Goal: Navigation & Orientation: Find specific page/section

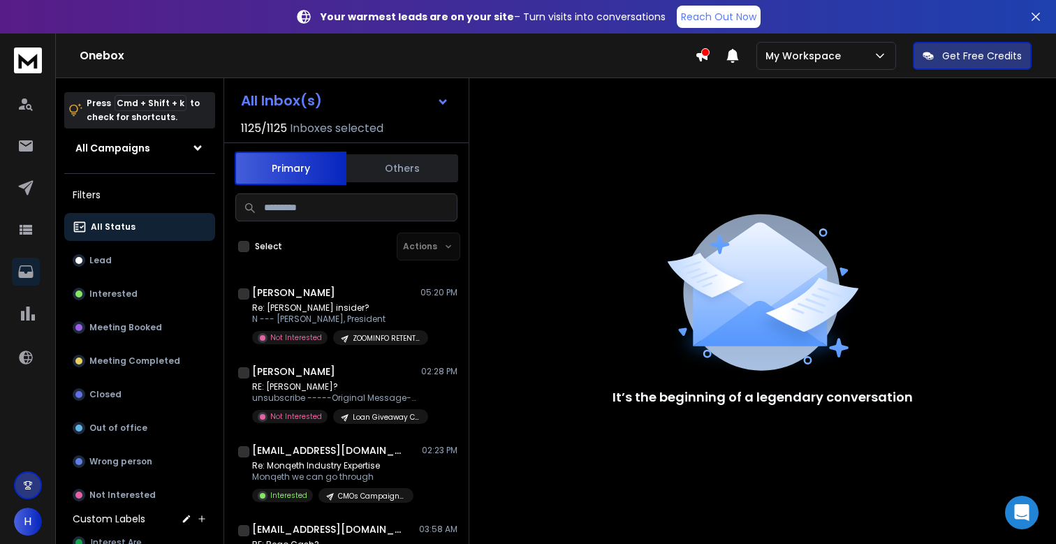
click at [410, 177] on button "Others" at bounding box center [402, 168] width 112 height 31
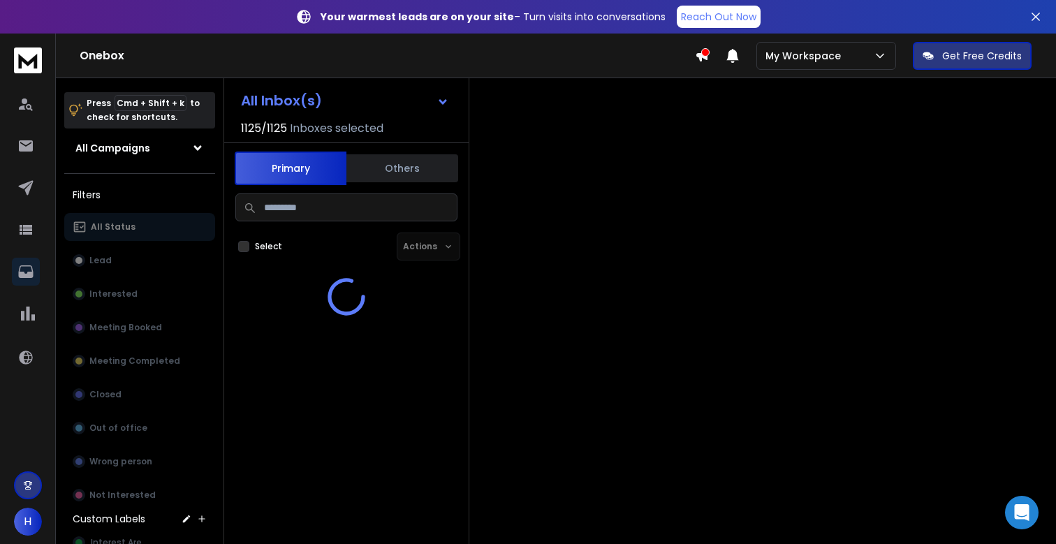
click at [330, 177] on button "Primary" at bounding box center [291, 169] width 112 height 34
click at [378, 177] on button "Others" at bounding box center [402, 168] width 112 height 31
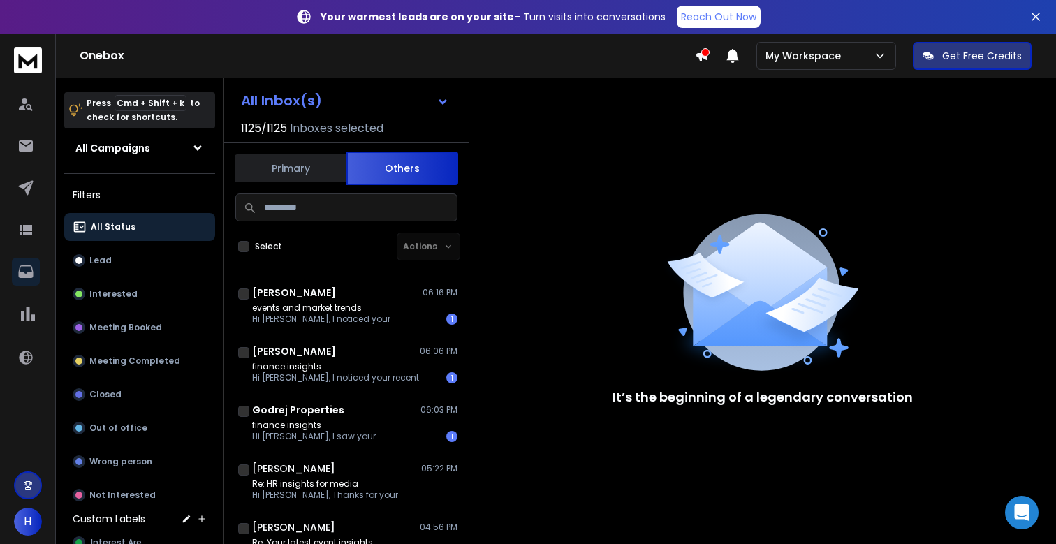
click at [290, 179] on button "Primary" at bounding box center [291, 168] width 112 height 31
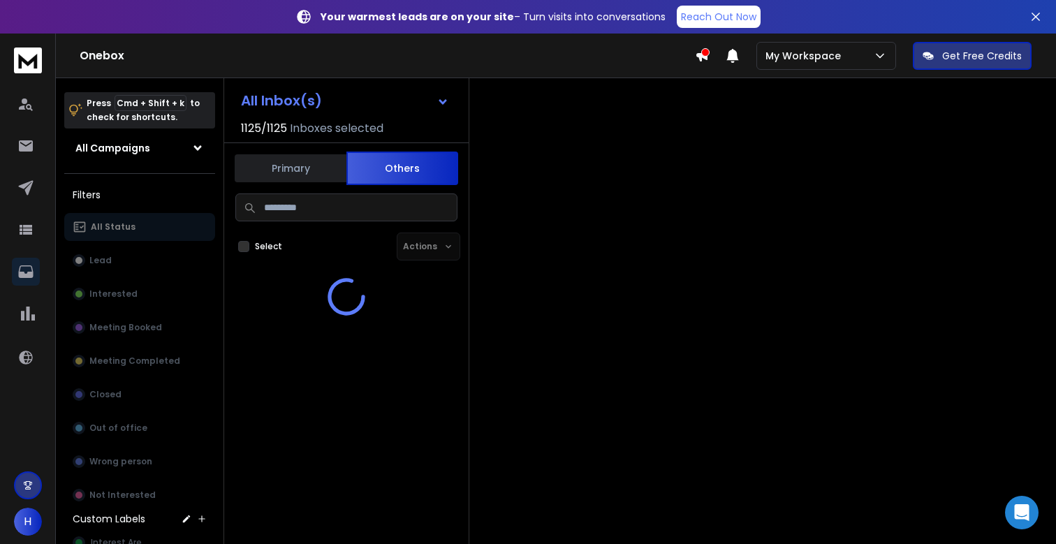
click at [388, 175] on button "Others" at bounding box center [402, 169] width 112 height 34
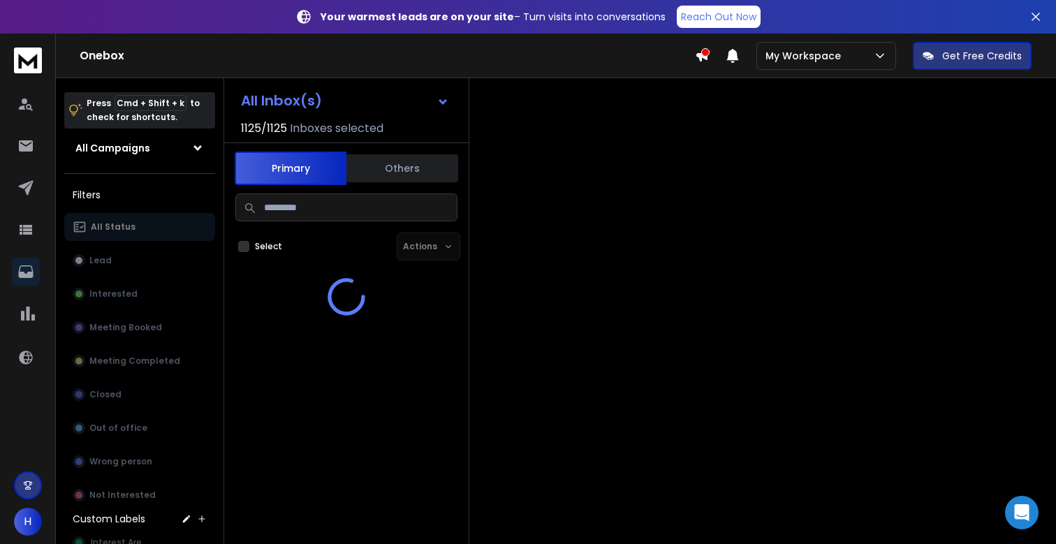
click at [308, 171] on button "Primary" at bounding box center [291, 169] width 112 height 34
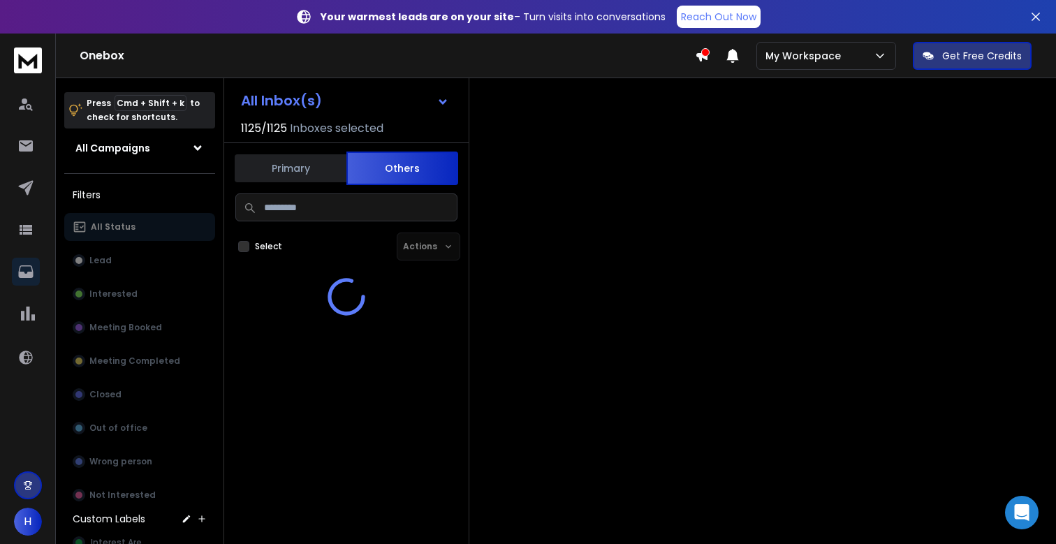
click at [399, 157] on button "Others" at bounding box center [402, 169] width 112 height 34
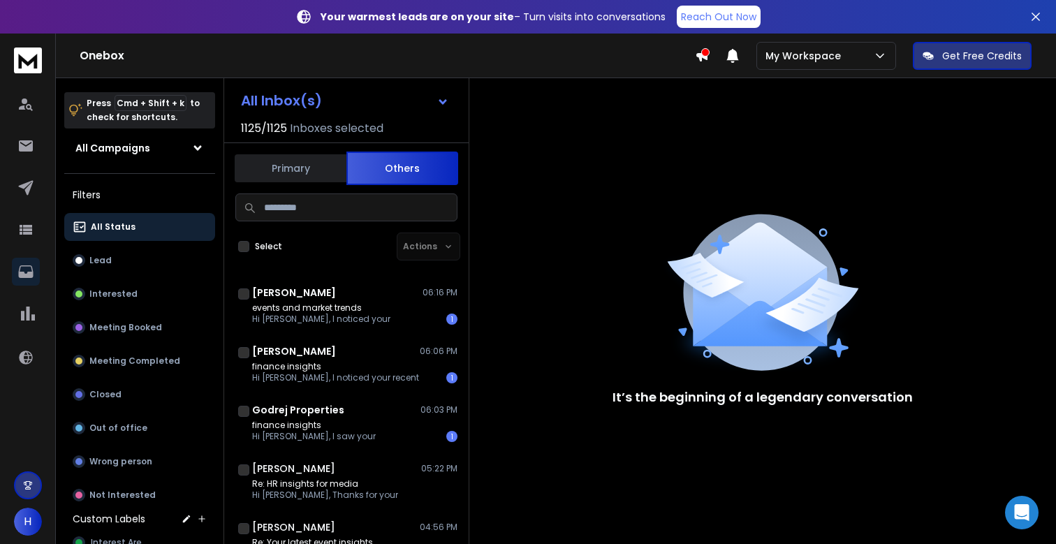
click at [314, 152] on div "All Inbox(s) 1125 / 1125 Inboxes selected Primary Others Select Actions [PERSON…" at bounding box center [346, 350] width 244 height 544
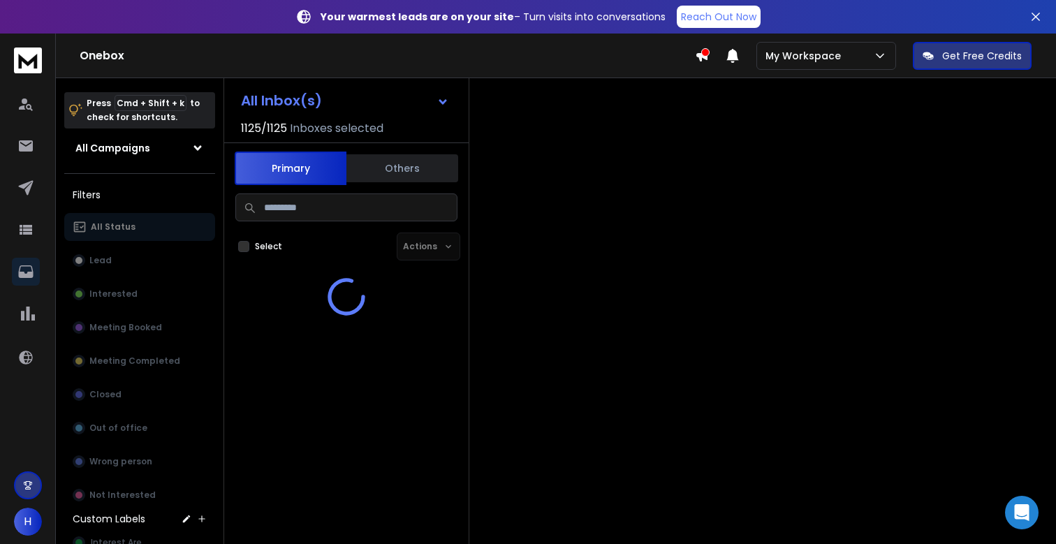
click at [314, 164] on button "Primary" at bounding box center [291, 169] width 112 height 34
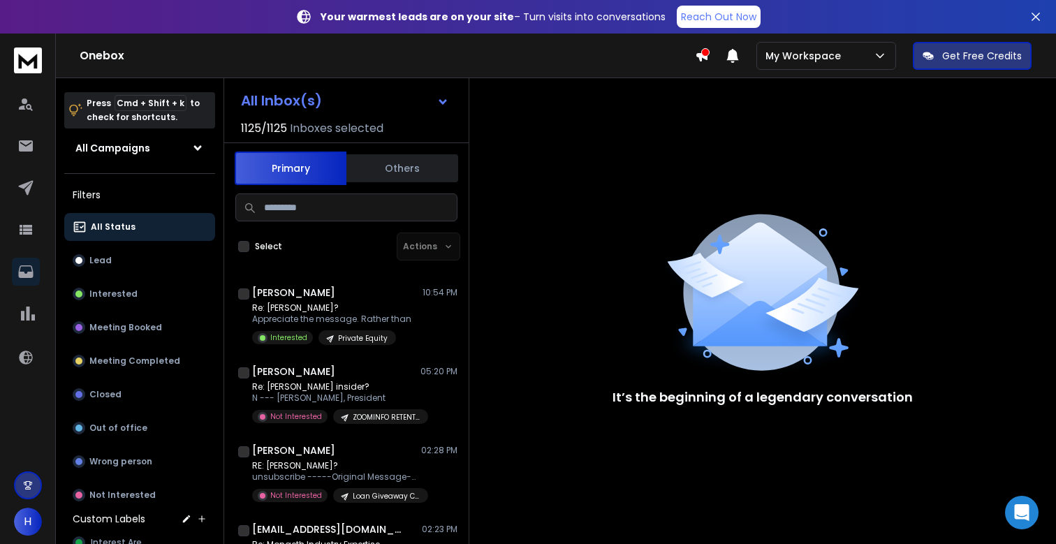
click at [330, 249] on div "Select Actions" at bounding box center [346, 244] width 244 height 34
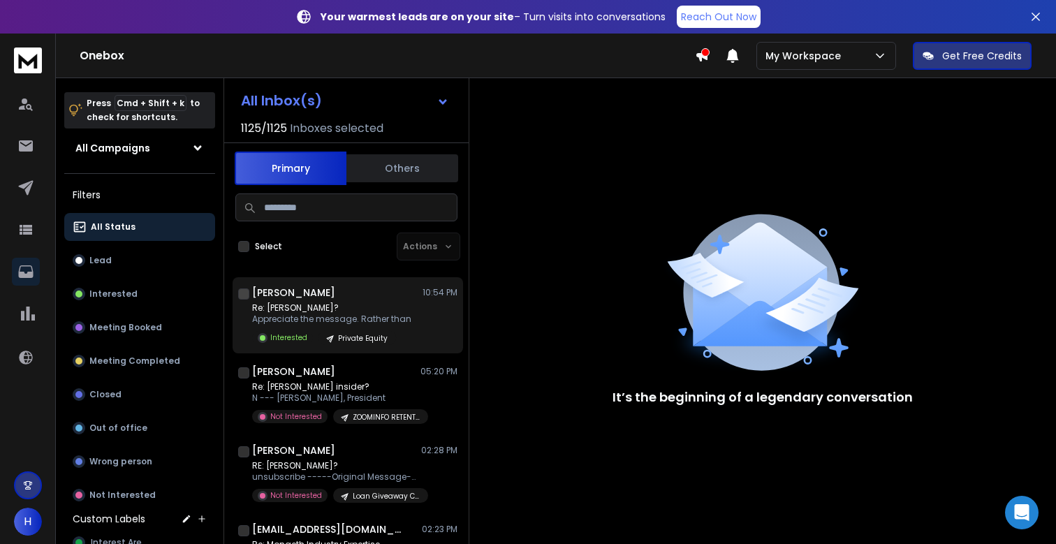
click at [330, 300] on div "[PERSON_NAME] 10:54 PM Re: [PERSON_NAME]? Appreciate the message. Rather than I…" at bounding box center [354, 315] width 205 height 59
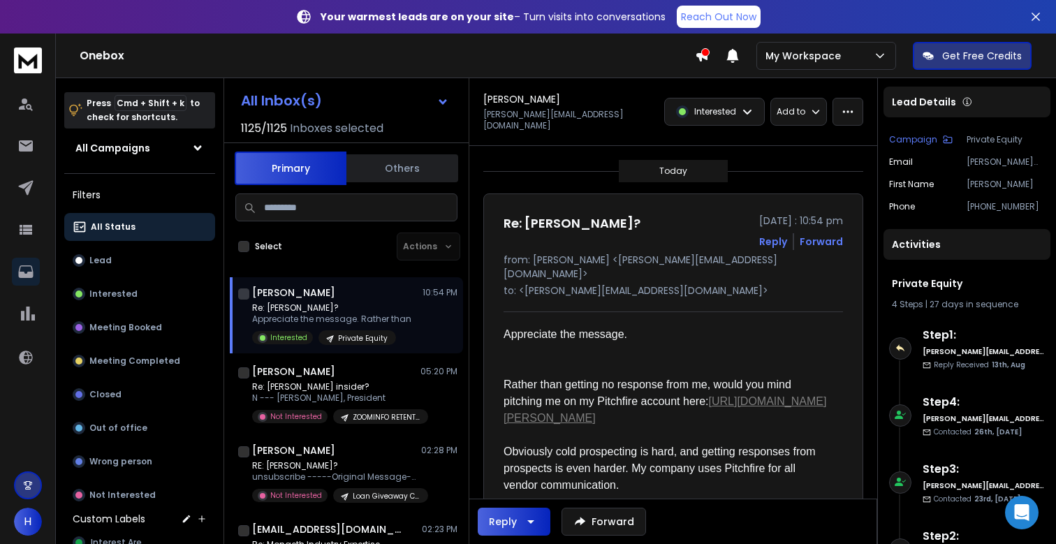
click at [390, 158] on button "Others" at bounding box center [402, 168] width 112 height 31
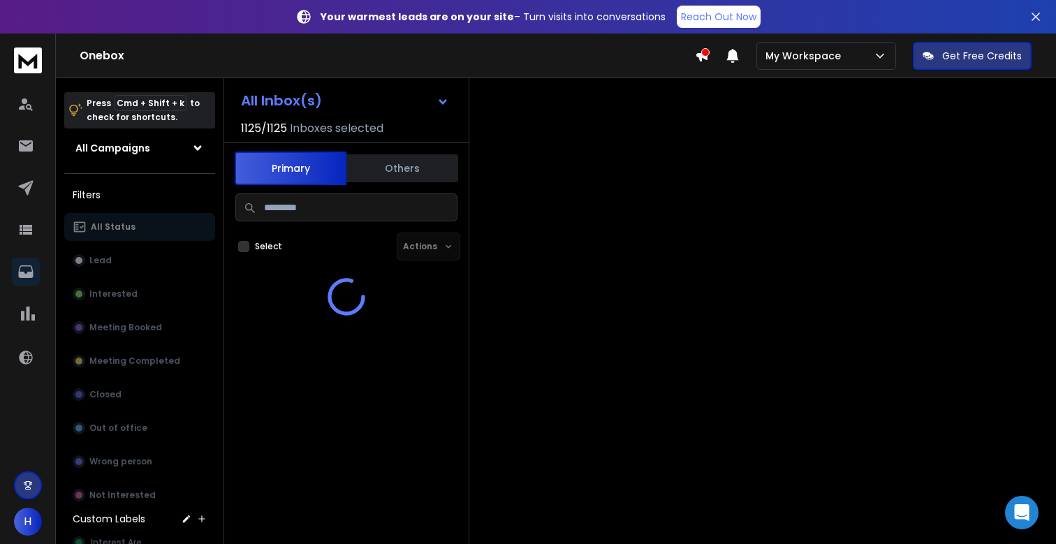
click at [287, 162] on button "Primary" at bounding box center [291, 169] width 112 height 34
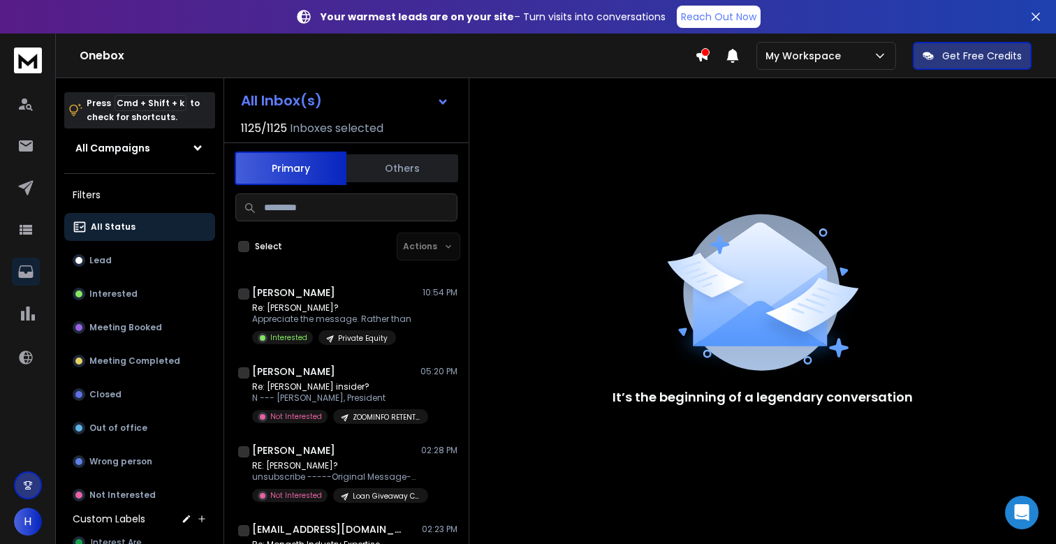
click at [397, 158] on button "Others" at bounding box center [402, 168] width 112 height 31
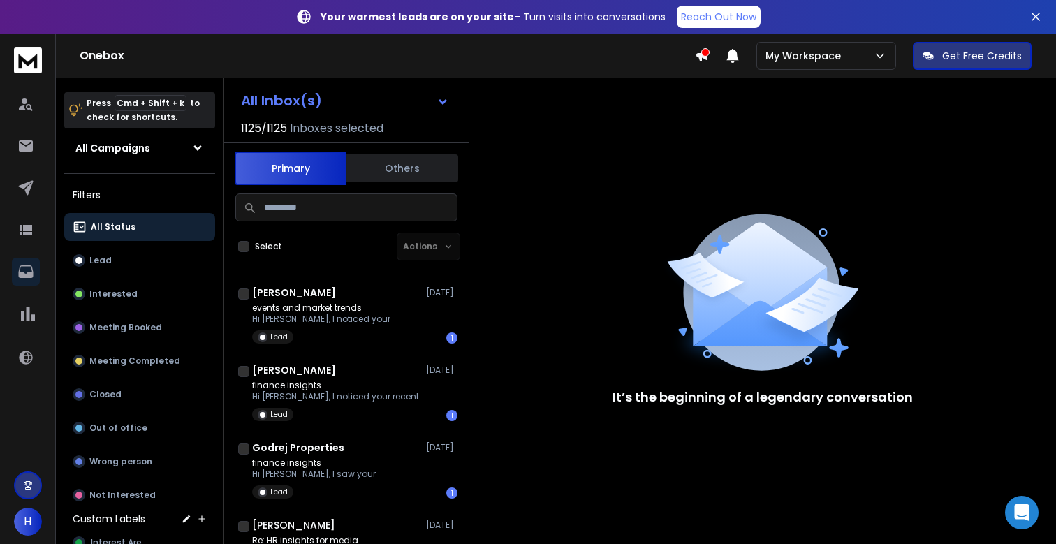
drag, startPoint x: 276, startPoint y: 178, endPoint x: 925, endPoint y: -19, distance: 678.5
click at [925, 0] on html "Your warmest leads are on your site – Turn visits into conversations Reach Out …" at bounding box center [528, 286] width 1056 height 572
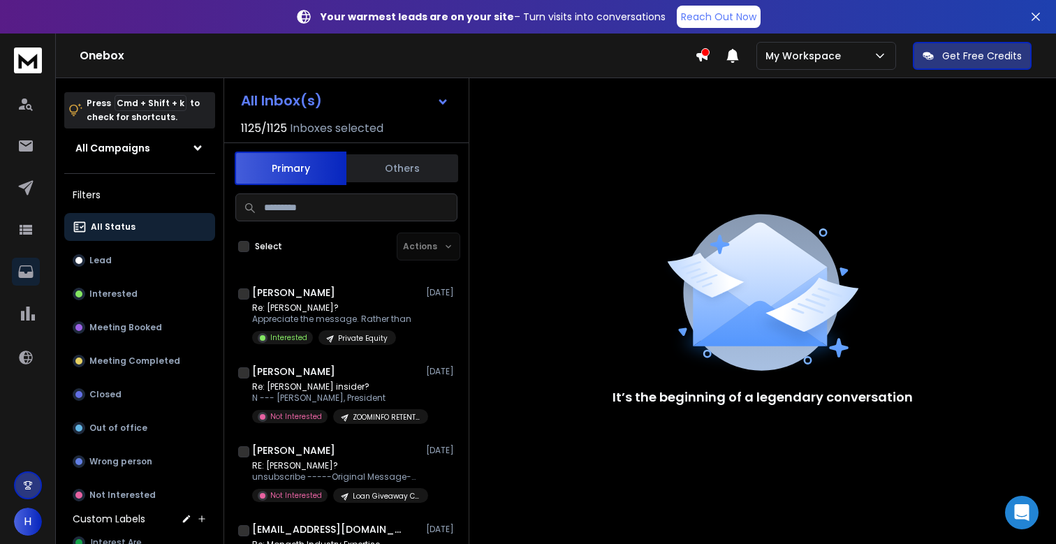
click at [404, 159] on button "Others" at bounding box center [402, 168] width 112 height 31
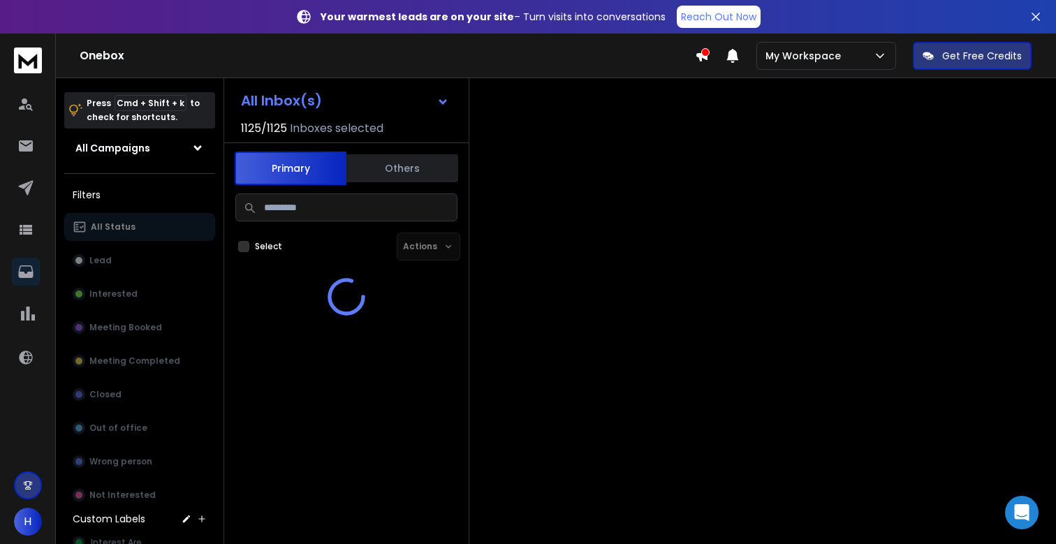
click at [288, 161] on button "Primary" at bounding box center [291, 169] width 112 height 34
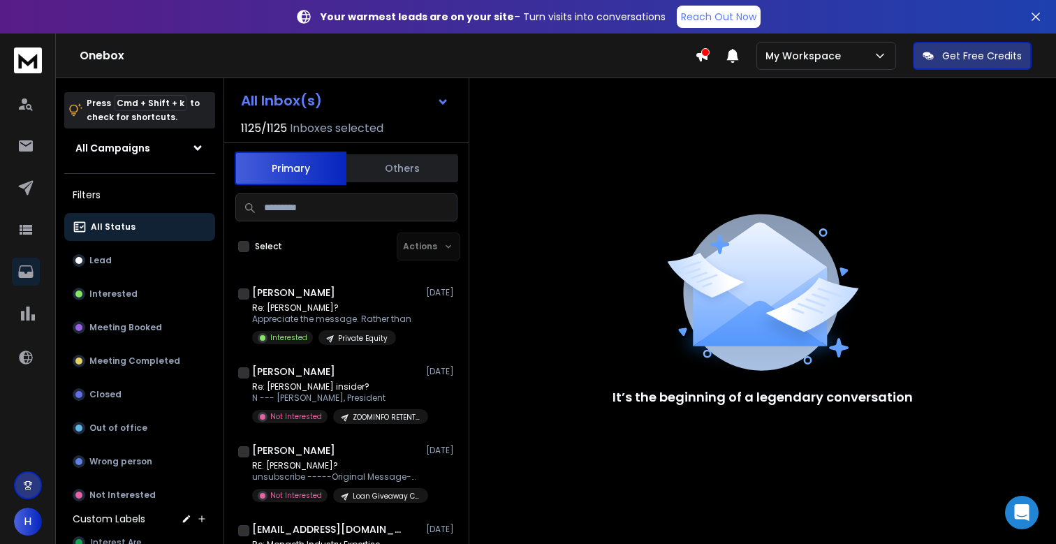
click at [401, 169] on button "Others" at bounding box center [402, 168] width 112 height 31
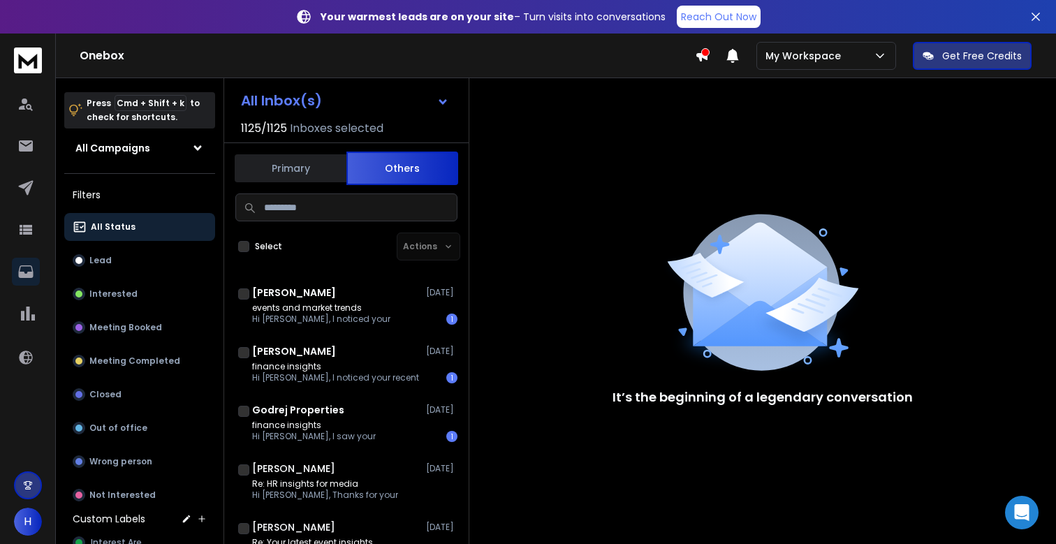
click at [309, 166] on button "Primary" at bounding box center [291, 168] width 112 height 31
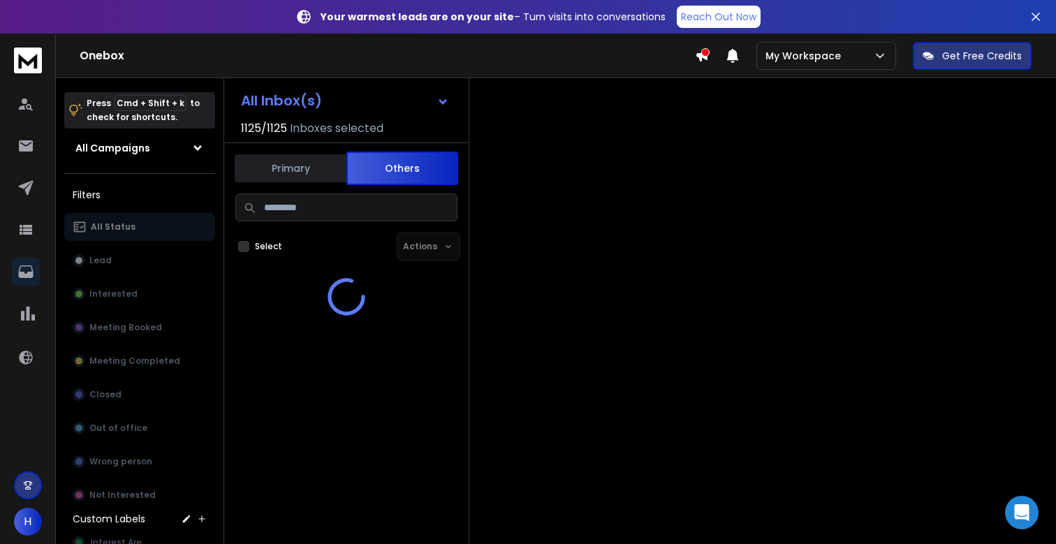
click at [385, 168] on button "Others" at bounding box center [402, 169] width 112 height 34
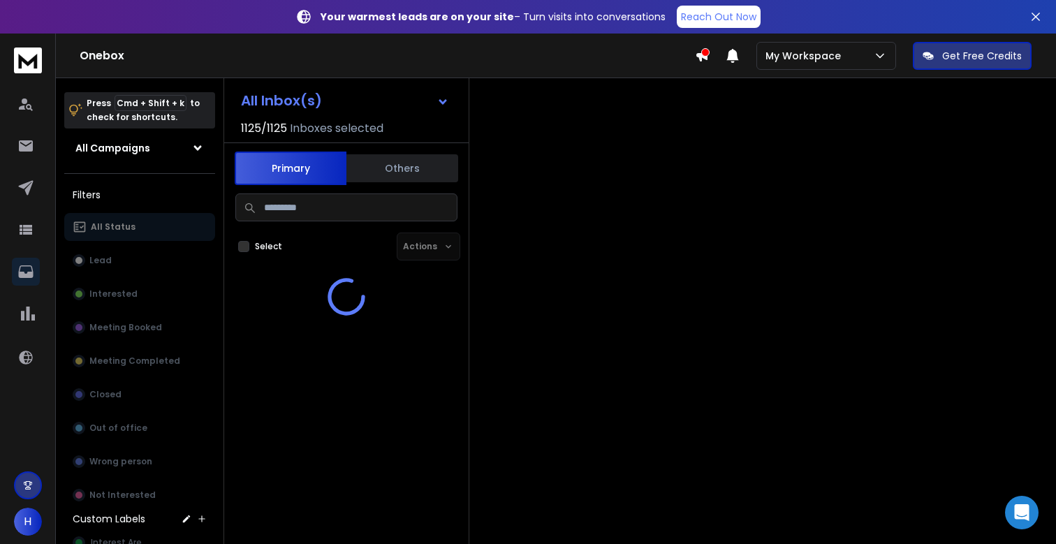
click at [291, 175] on button "Primary" at bounding box center [291, 169] width 112 height 34
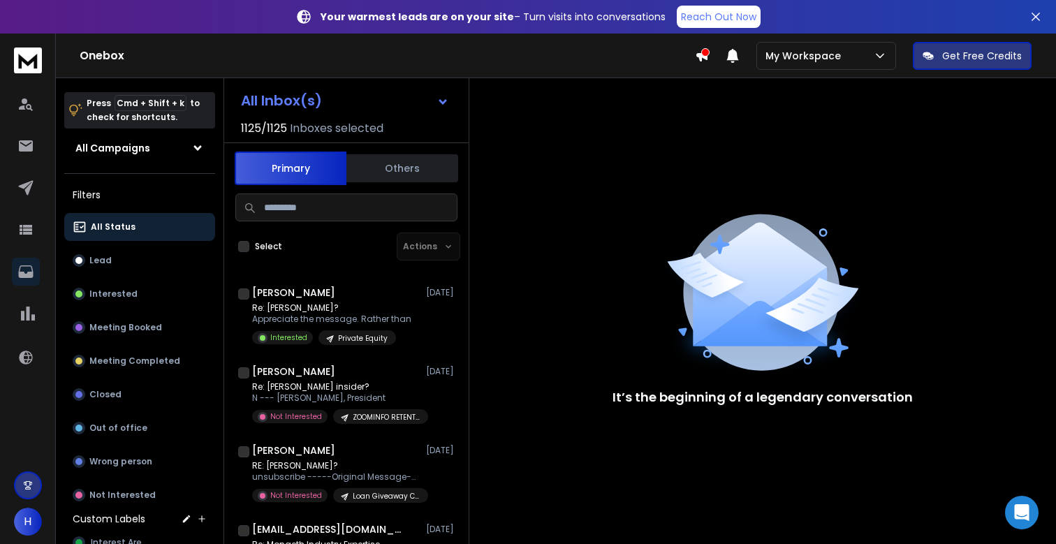
click at [382, 167] on button "Others" at bounding box center [402, 168] width 112 height 31
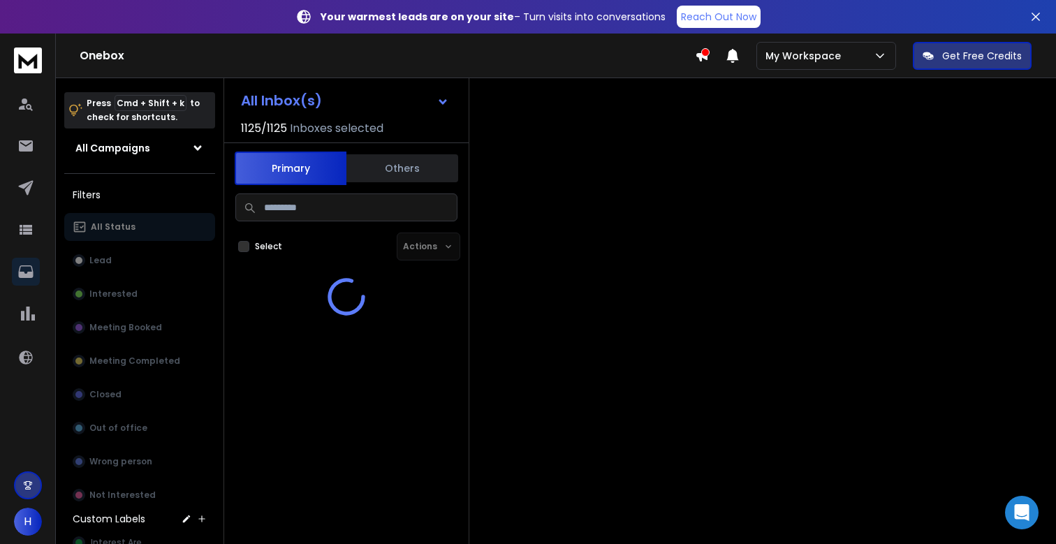
click at [263, 166] on button "Primary" at bounding box center [291, 169] width 112 height 34
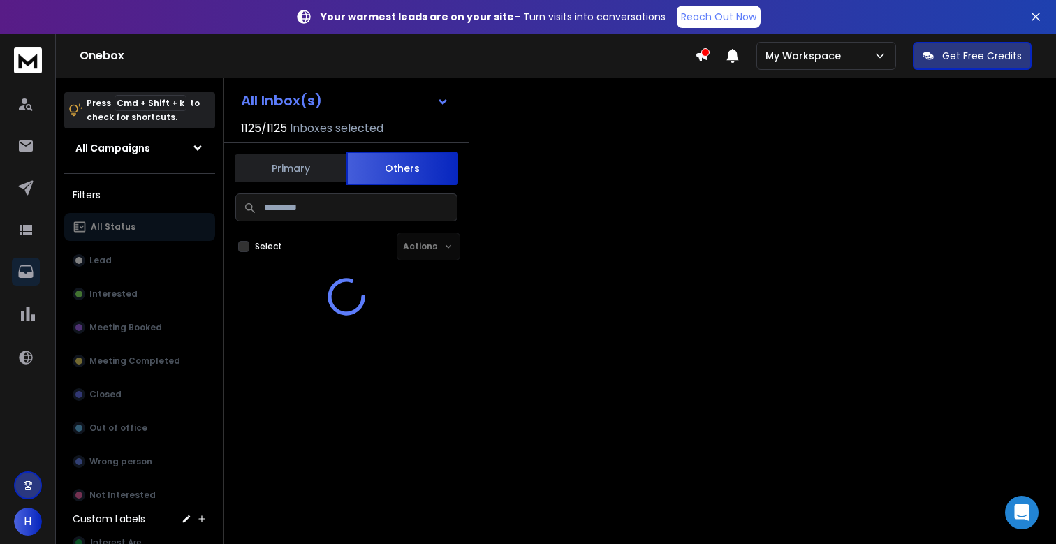
click at [380, 170] on button "Others" at bounding box center [402, 169] width 112 height 34
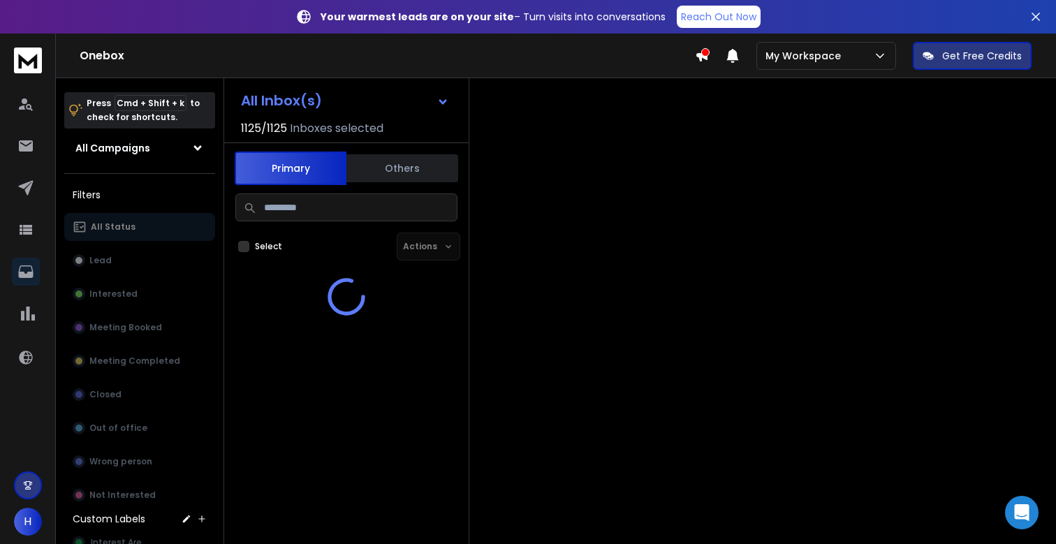
click at [304, 168] on button "Primary" at bounding box center [291, 169] width 112 height 34
click at [383, 168] on button "Others" at bounding box center [402, 168] width 112 height 31
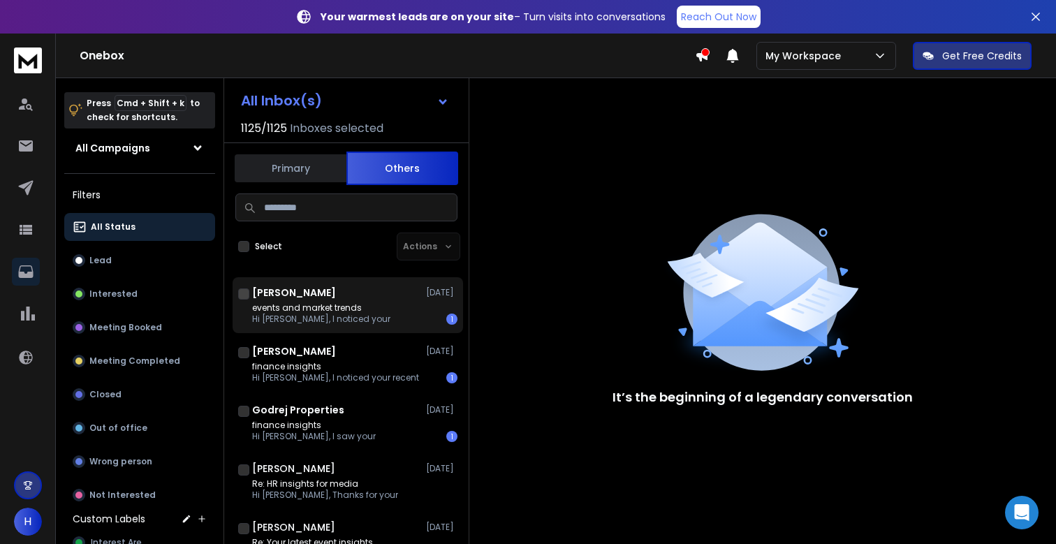
click at [400, 308] on div "events and market trends Hi [PERSON_NAME], I noticed your 1" at bounding box center [354, 313] width 205 height 22
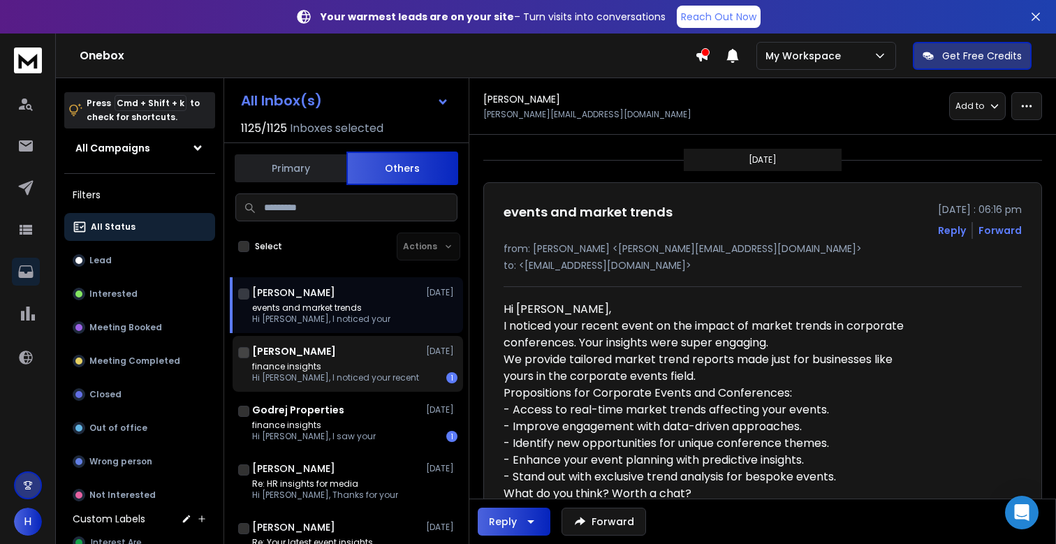
click at [401, 373] on div "finance insights Hi [PERSON_NAME], I noticed your recent 1" at bounding box center [354, 372] width 205 height 22
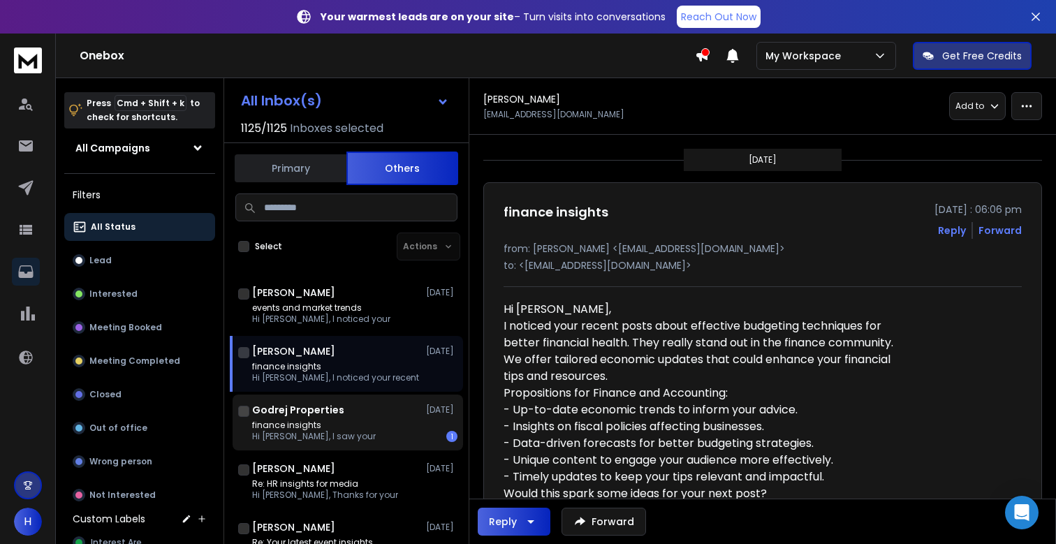
click at [401, 418] on div "Godrej Properties [DATE] finance insights Hi [PERSON_NAME], I saw your 1" at bounding box center [354, 422] width 205 height 39
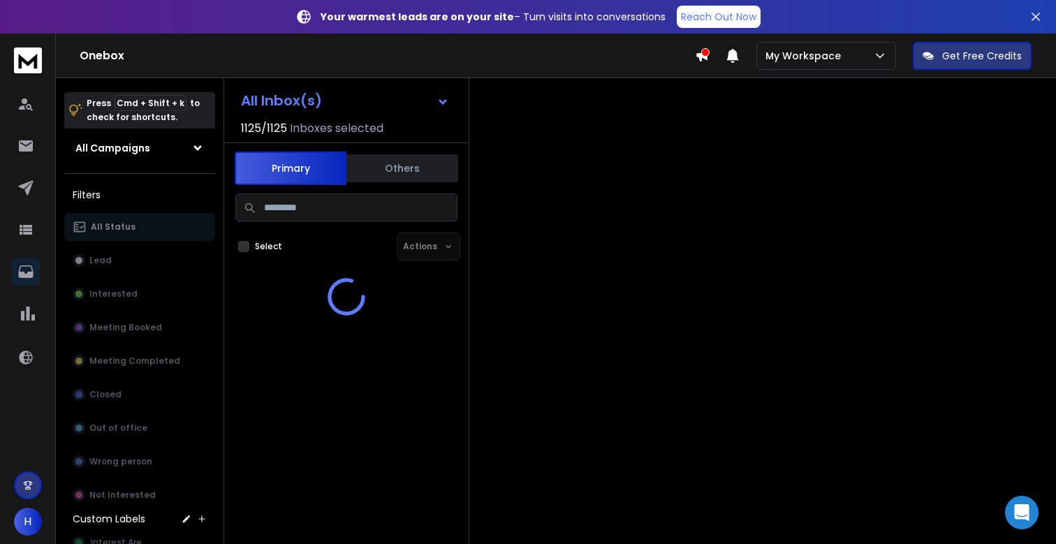
click at [276, 163] on button "Primary" at bounding box center [291, 169] width 112 height 34
click at [281, 172] on button "Primary" at bounding box center [291, 169] width 112 height 34
